Goal: Communication & Community: Answer question/provide support

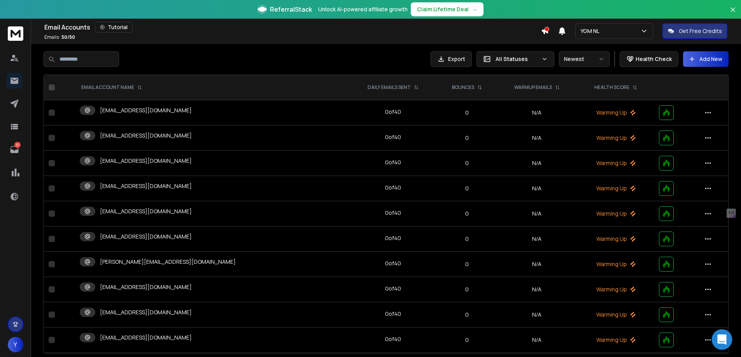
click at [727, 338] on div "Open Intercom Messenger" at bounding box center [722, 340] width 21 height 21
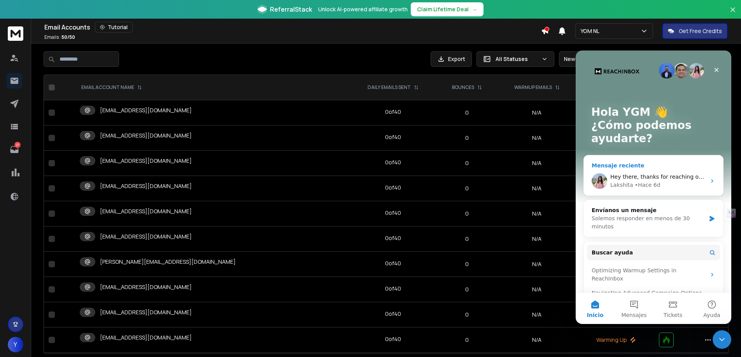
click at [661, 185] on div "[PERSON_NAME] • Hace 6d" at bounding box center [658, 185] width 96 height 8
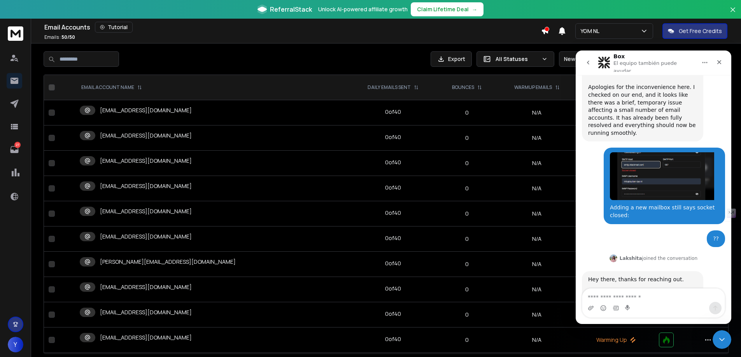
scroll to position [291, 0]
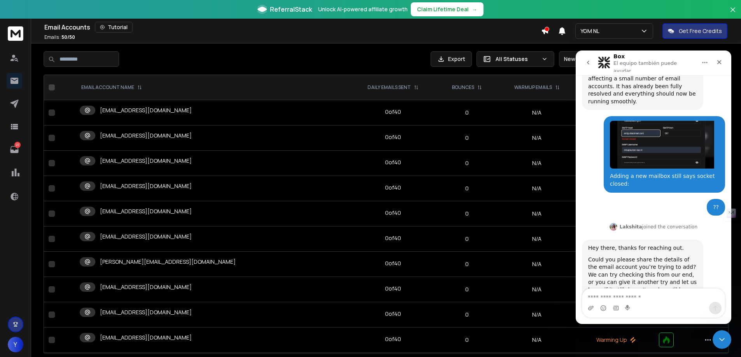
click at [644, 298] on textarea "Escribe un mensaje..." at bounding box center [653, 295] width 142 height 13
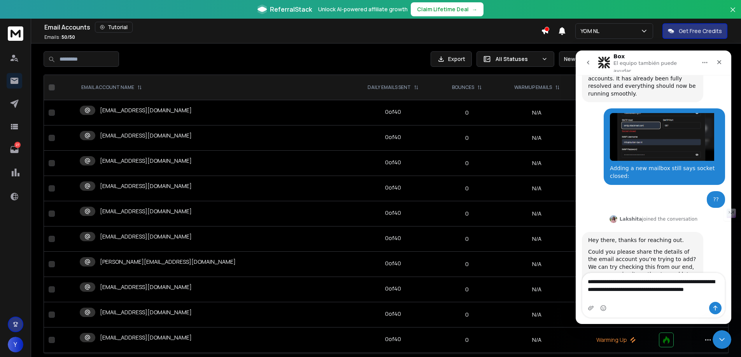
scroll to position [306, 0]
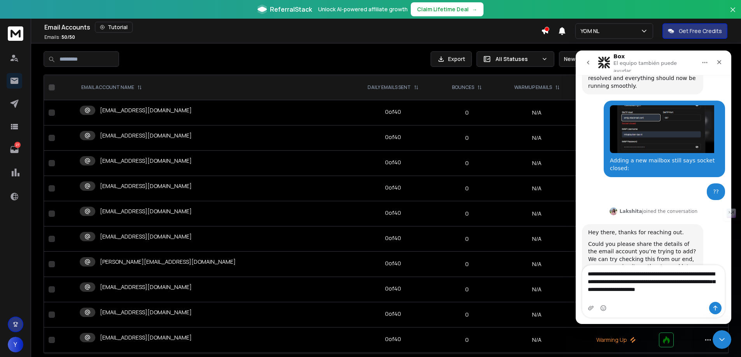
type textarea "**********"
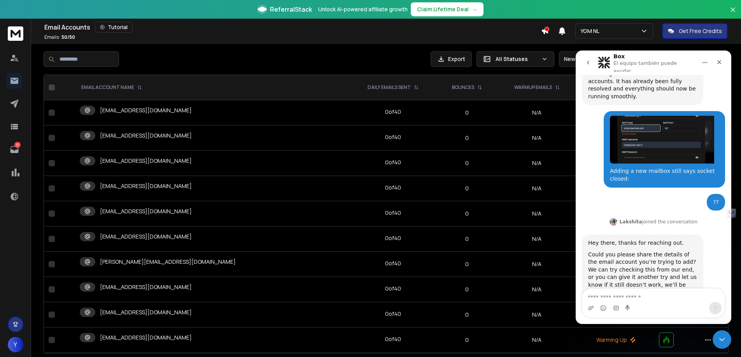
scroll to position [358, 0]
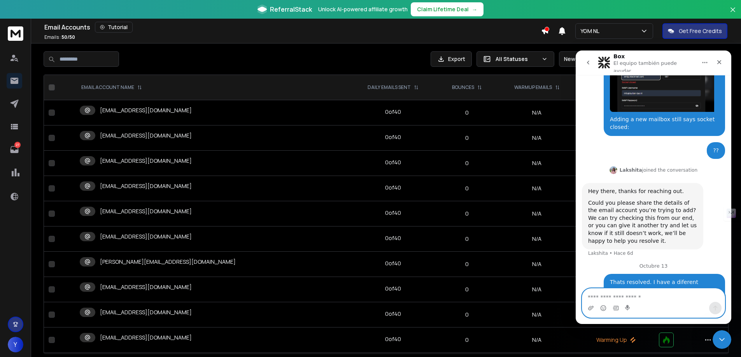
click at [661, 301] on textarea "Escribe un mensaje..." at bounding box center [653, 295] width 142 height 13
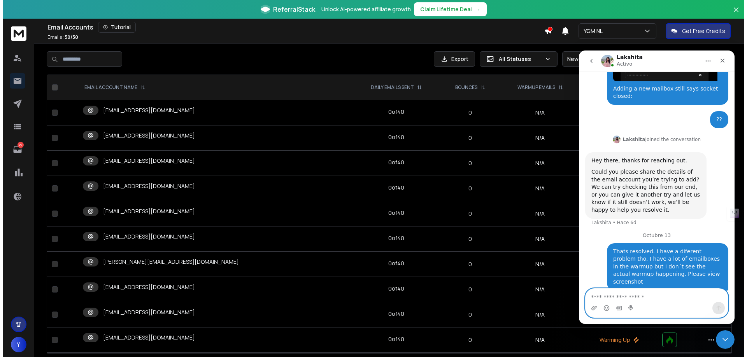
scroll to position [420, 0]
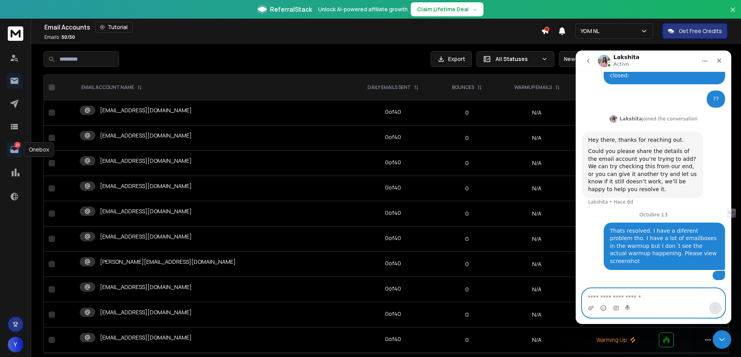
click at [14, 151] on icon at bounding box center [14, 149] width 8 height 7
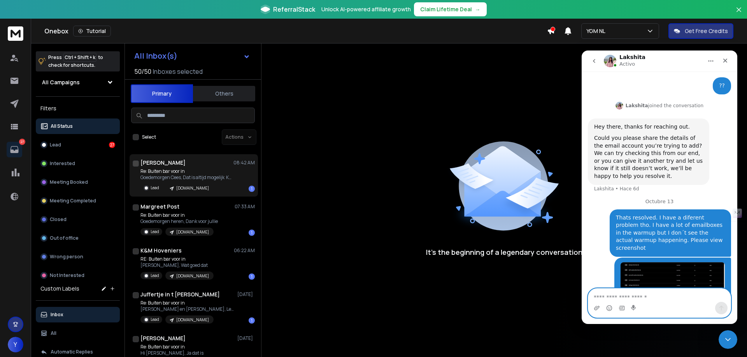
click at [219, 172] on p "Re: Buiten bar voor in" at bounding box center [186, 171] width 93 height 6
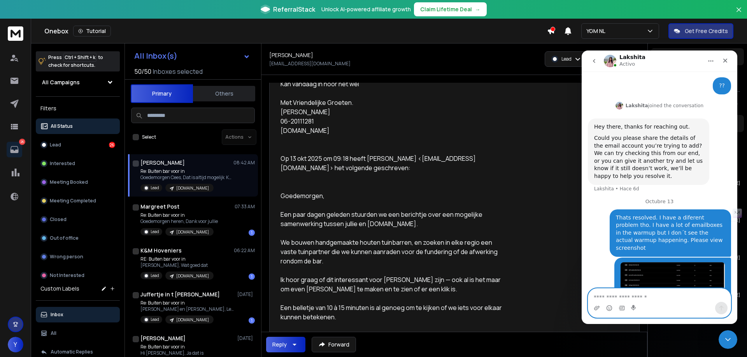
scroll to position [117, 0]
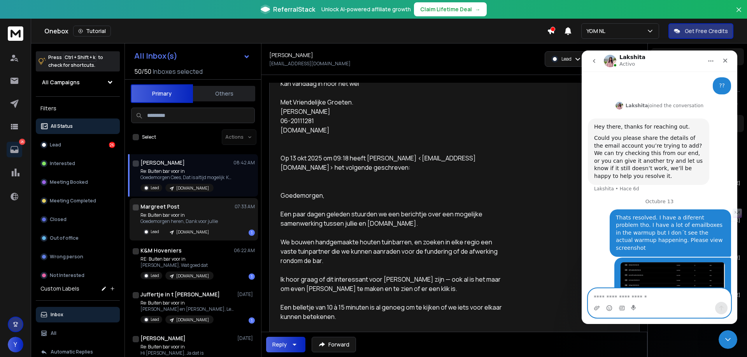
click at [197, 208] on div "Margreet Post 07:33 AM" at bounding box center [197, 207] width 114 height 8
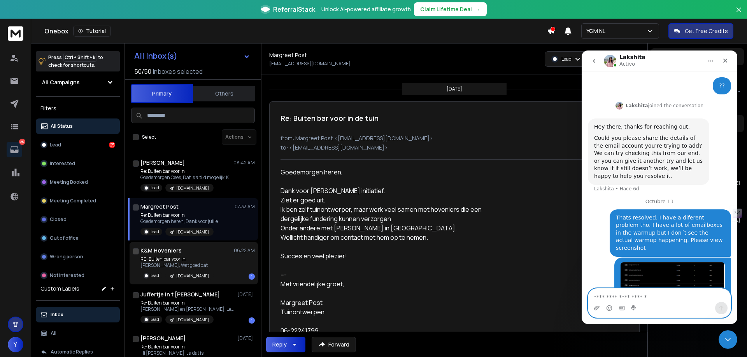
click at [198, 256] on p "RE: Buiten bar voor in" at bounding box center [176, 259] width 73 height 6
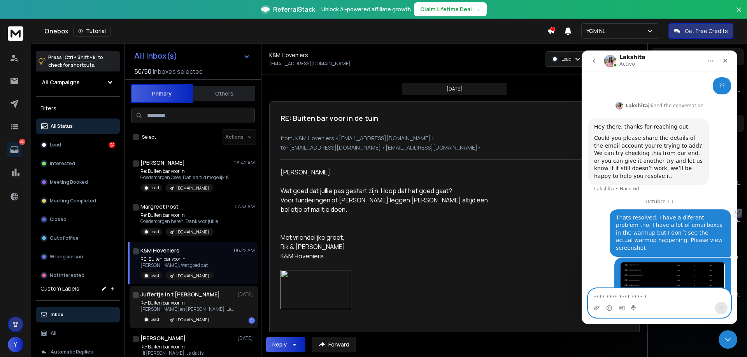
click at [196, 301] on p "Re: Buiten bar voor in" at bounding box center [186, 303] width 93 height 6
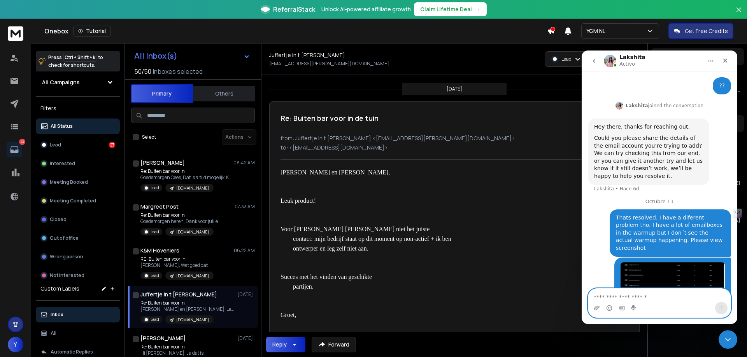
click at [228, 303] on div "Re: Buiten bar voor in [PERSON_NAME] en [PERSON_NAME], Leuk Lead [DOMAIN_NAME]" at bounding box center [197, 312] width 114 height 24
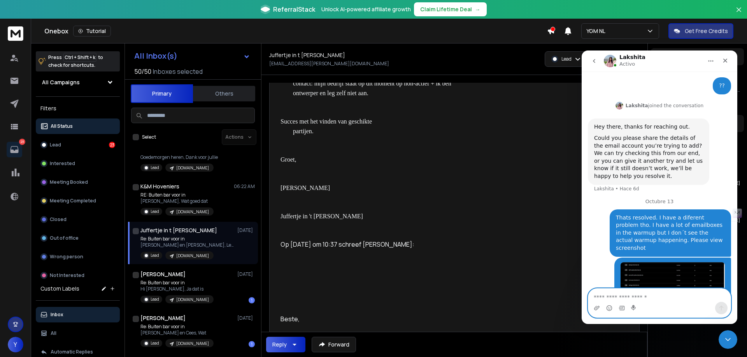
scroll to position [78, 0]
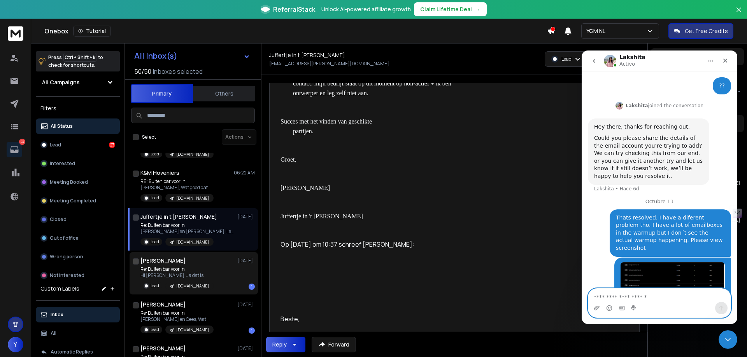
click at [201, 269] on p "Re: Buiten bar voor in" at bounding box center [176, 269] width 73 height 6
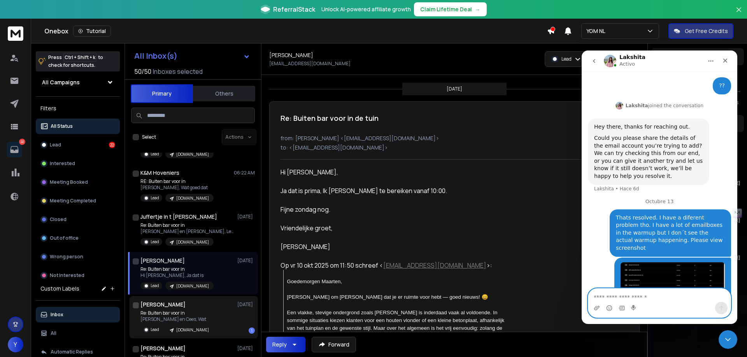
click at [216, 308] on div "[PERSON_NAME] [DATE]" at bounding box center [197, 305] width 114 height 8
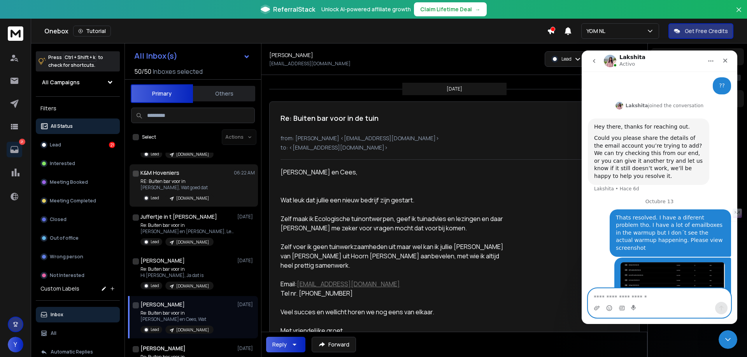
scroll to position [0, 0]
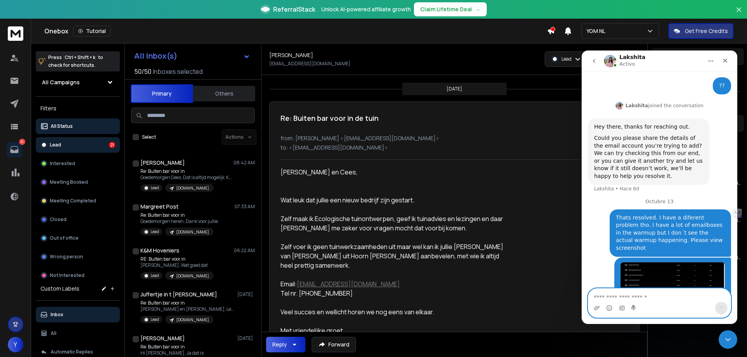
click at [62, 147] on button "Lead 21" at bounding box center [78, 145] width 84 height 16
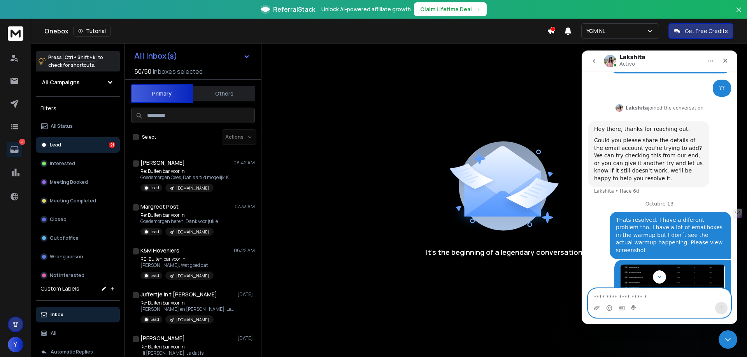
scroll to position [420, 0]
